Goal: Communication & Community: Answer question/provide support

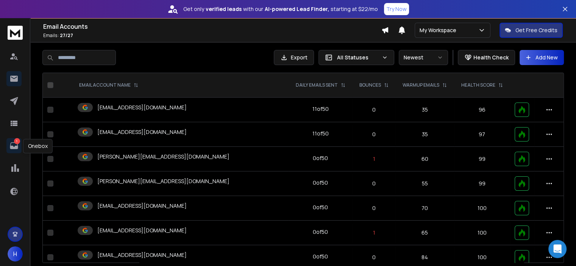
click at [9, 139] on link "1" at bounding box center [13, 145] width 15 height 15
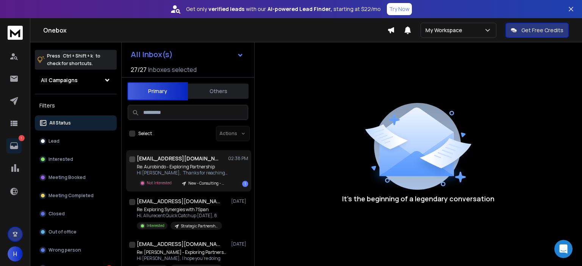
click at [222, 168] on p "Re: Aurobindo - Exploring Partnership" at bounding box center [182, 167] width 91 height 6
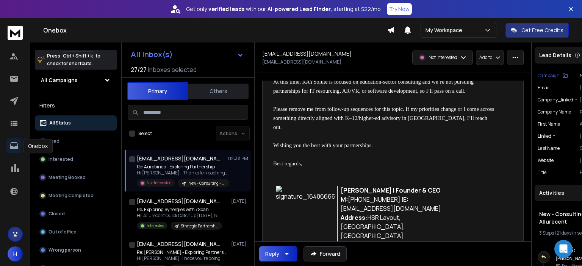
click at [15, 139] on link at bounding box center [13, 145] width 15 height 15
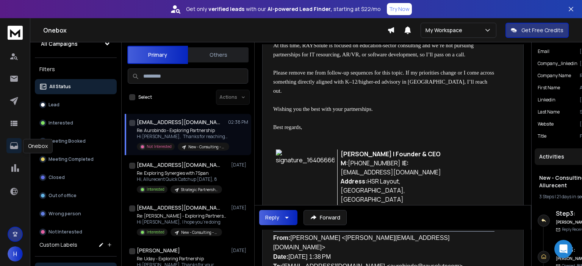
click at [15, 139] on link at bounding box center [13, 145] width 15 height 15
click at [9, 101] on icon at bounding box center [13, 101] width 9 height 9
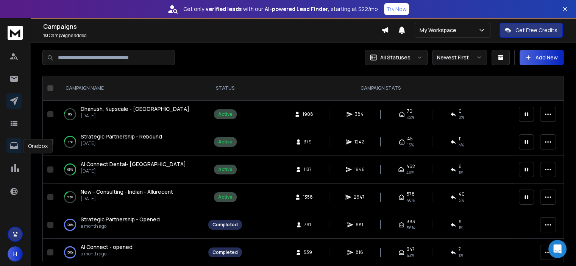
click at [14, 148] on icon at bounding box center [14, 145] width 8 height 7
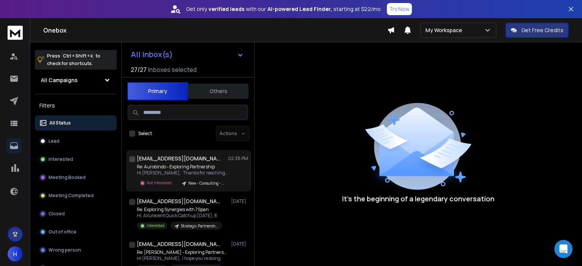
click at [172, 174] on p "Hi [PERSON_NAME], Thanks for reaching out—and" at bounding box center [182, 173] width 91 height 6
